Goal: Task Accomplishment & Management: Use online tool/utility

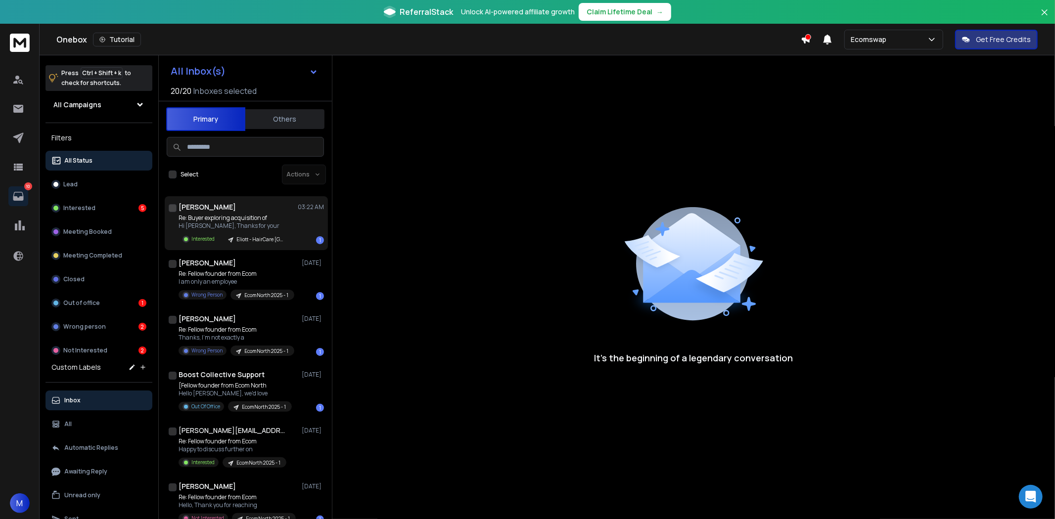
click at [241, 235] on div "Eliott - HairCare [GEOGRAPHIC_DATA], Shopify -100k to 1M per month" at bounding box center [256, 239] width 67 height 10
